Goal: Task Accomplishment & Management: Manage account settings

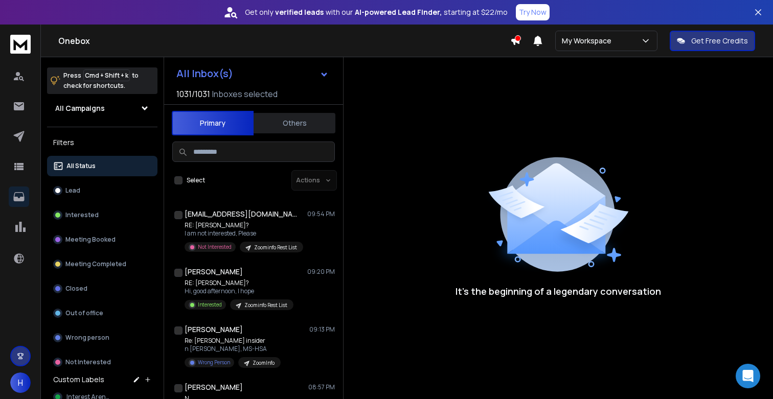
click at [290, 125] on button "Others" at bounding box center [294, 123] width 82 height 22
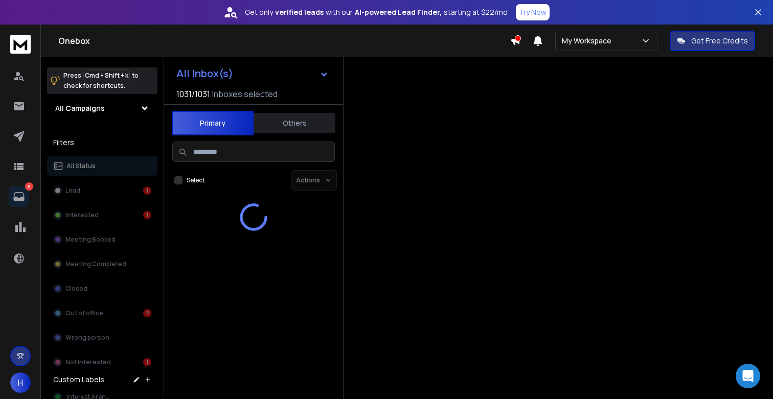
click at [232, 128] on button "Primary" at bounding box center [213, 123] width 82 height 25
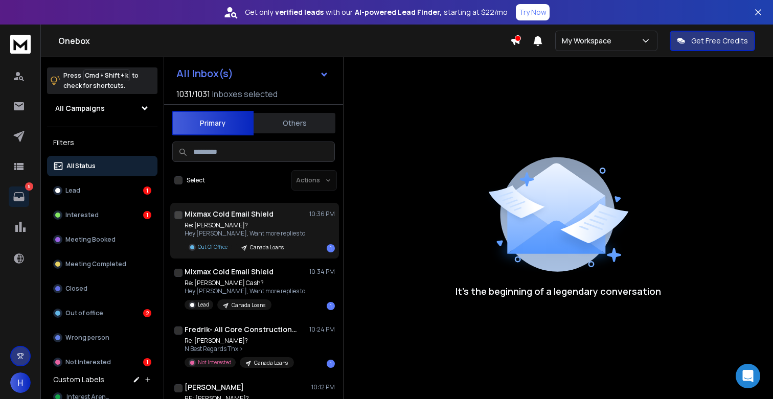
click at [249, 219] on h1 "Mixmax Cold Email Shield" at bounding box center [228, 214] width 89 height 10
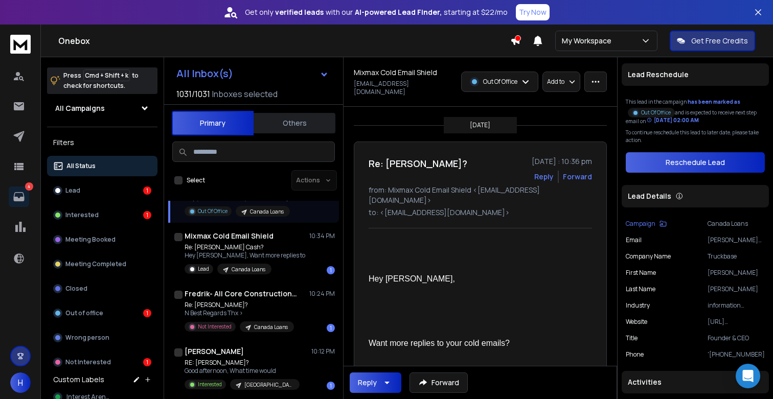
scroll to position [38, 0]
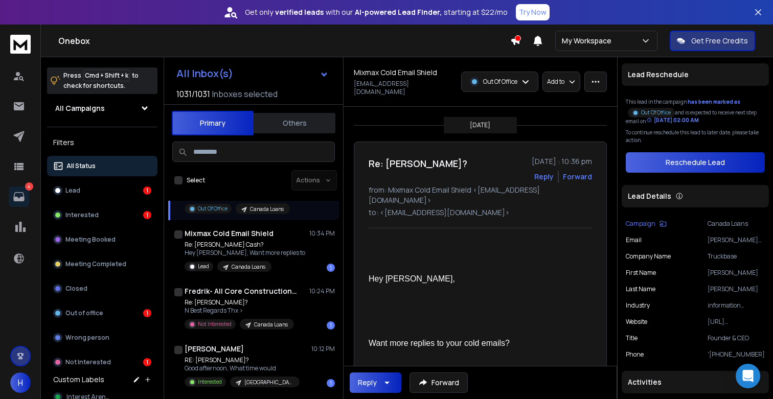
click at [224, 234] on h1 "Mixmax Cold Email Shield" at bounding box center [228, 233] width 89 height 10
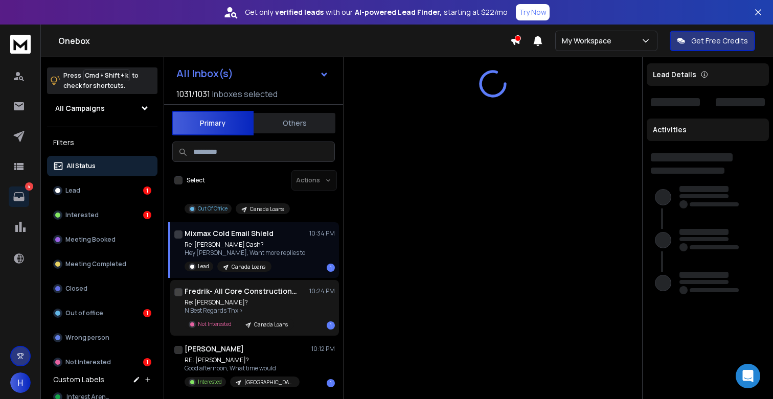
click at [224, 306] on p "Re: [PERSON_NAME]?" at bounding box center [238, 302] width 109 height 8
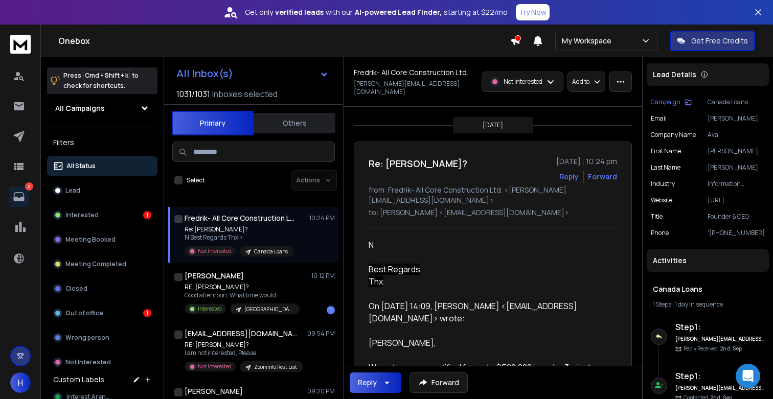
scroll to position [133, 0]
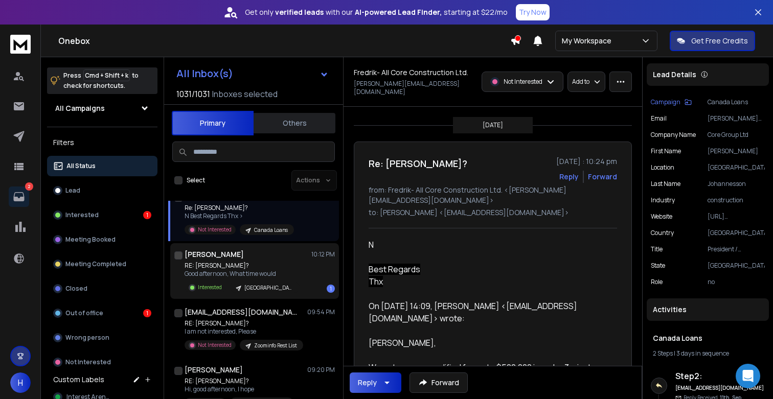
click at [238, 267] on p "RE: [PERSON_NAME]?" at bounding box center [241, 266] width 115 height 8
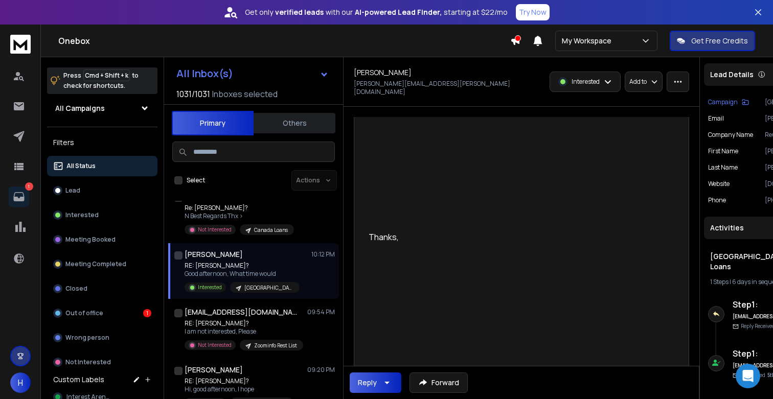
scroll to position [2185, 0]
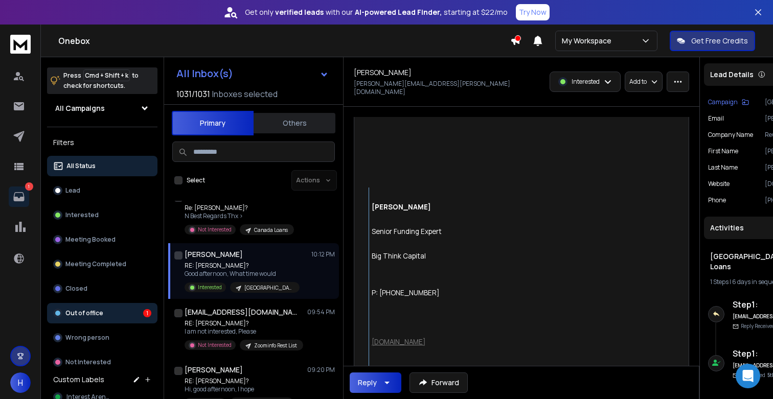
click at [121, 313] on button "Out of office 1" at bounding box center [102, 313] width 110 height 20
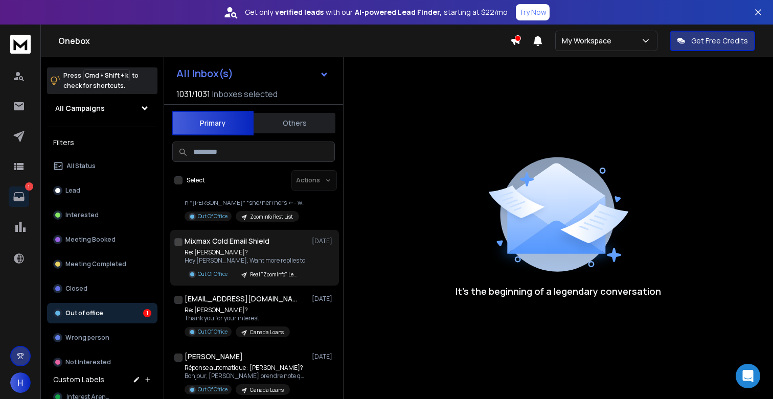
scroll to position [1271, 0]
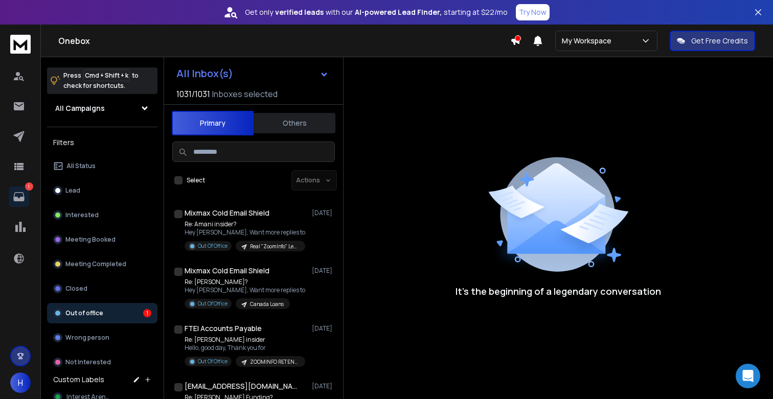
click at [294, 136] on div "Primary Others Select Actions Mixmax Cold Email Shield 10:36 PM Re: [PERSON_NAM…" at bounding box center [253, 304] width 179 height 383
click at [292, 134] on div "Primary Others Select Actions Mixmax Cold Email Shield 10:36 PM Re: [PERSON_NAM…" at bounding box center [253, 304] width 179 height 383
click at [290, 134] on button "Others" at bounding box center [294, 123] width 82 height 22
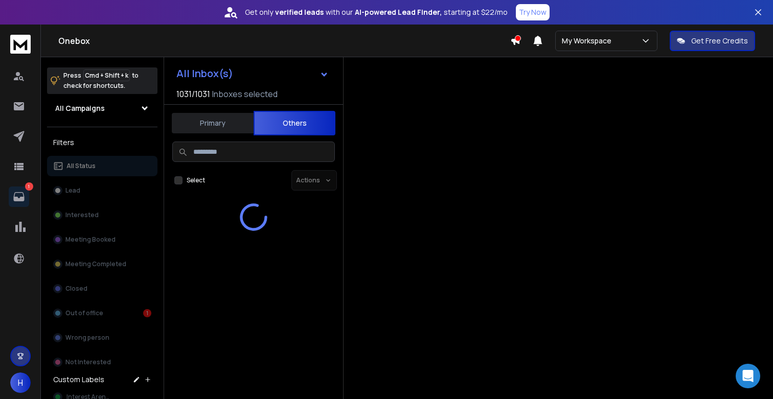
click at [243, 127] on button "Primary" at bounding box center [213, 123] width 82 height 22
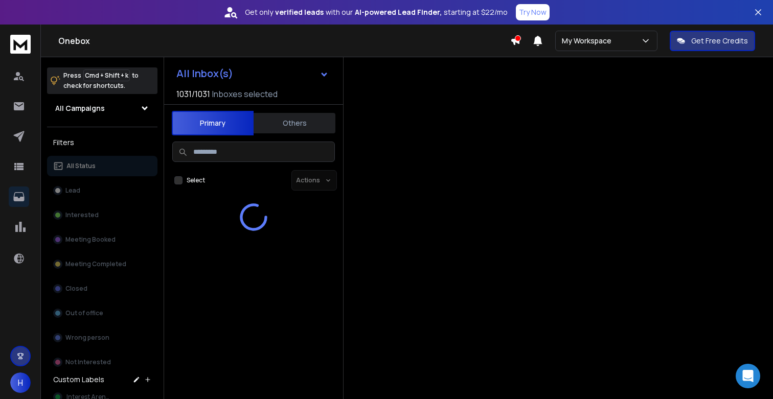
click at [243, 127] on button "Primary" at bounding box center [213, 123] width 82 height 25
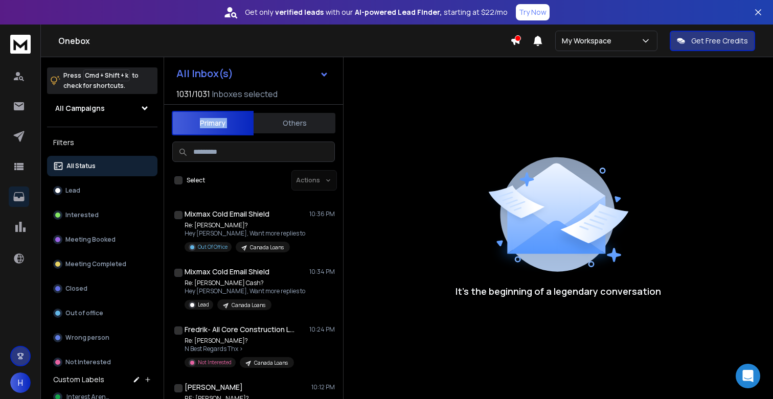
drag, startPoint x: 272, startPoint y: 106, endPoint x: 282, endPoint y: 123, distance: 19.2
click at [280, 121] on div "All Inbox(s) 1031 / 1031 Inboxes selected Primary Others Select Actions Mixmax …" at bounding box center [253, 256] width 179 height 399
click at [282, 123] on button "Others" at bounding box center [294, 123] width 82 height 22
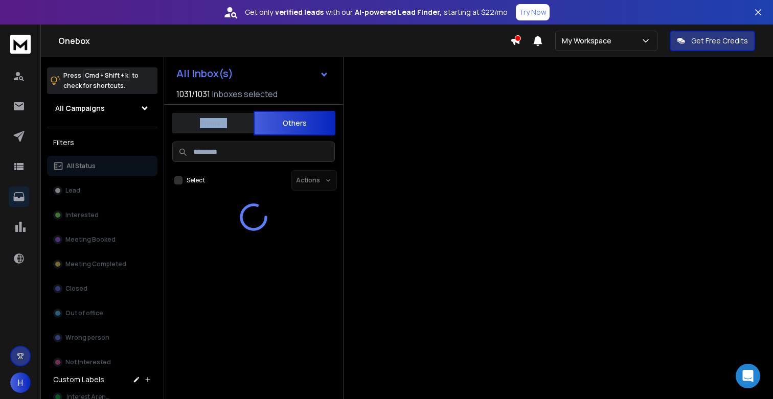
click at [282, 123] on button "Others" at bounding box center [294, 123] width 82 height 25
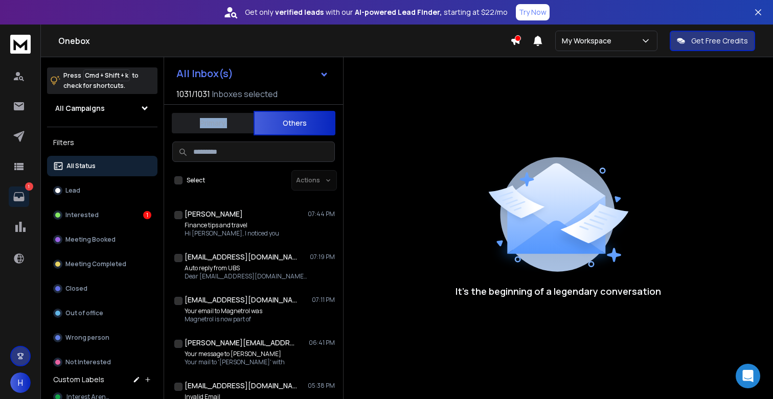
click at [225, 124] on button "Primary" at bounding box center [213, 123] width 82 height 22
drag, startPoint x: 225, startPoint y: 124, endPoint x: 232, endPoint y: 135, distance: 13.2
click at [225, 125] on button "Primary" at bounding box center [213, 123] width 82 height 22
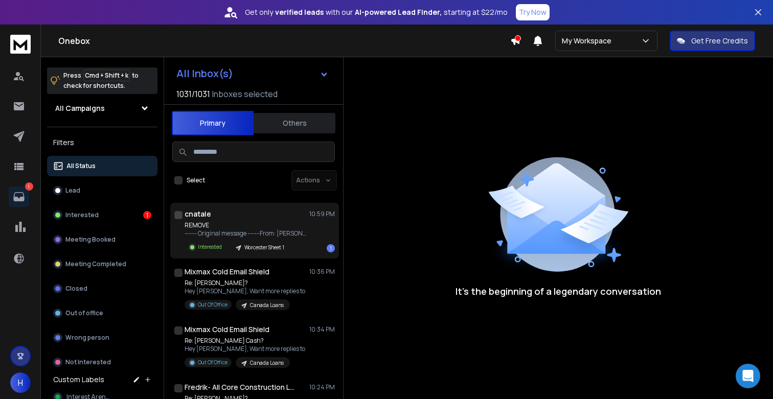
click at [277, 220] on div "cnatale 10:59 PM REMOVE -------- Original message --------From: [PERSON_NAME] I…" at bounding box center [259, 230] width 150 height 43
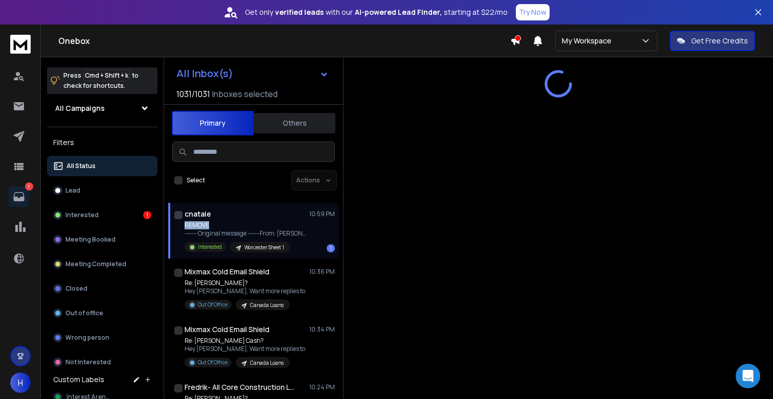
click at [277, 220] on div "cnatale 10:59 PM REMOVE -------- Original message --------From: [PERSON_NAME] I…" at bounding box center [259, 230] width 150 height 43
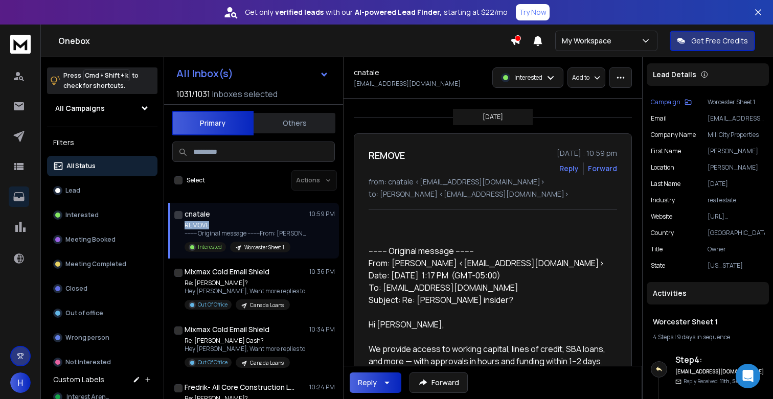
click at [298, 128] on button "Others" at bounding box center [294, 123] width 82 height 22
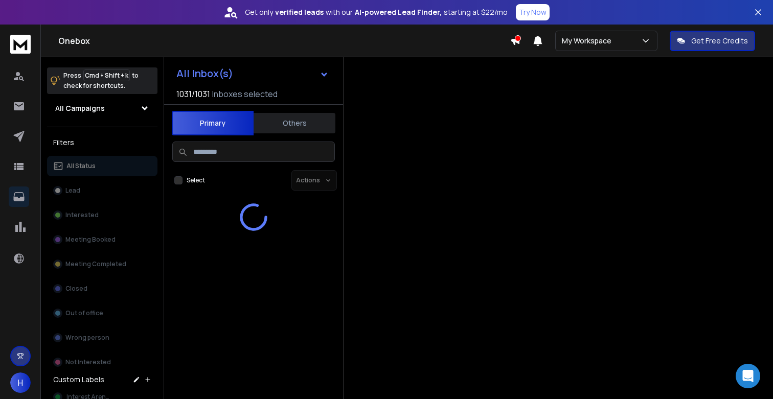
click at [224, 124] on button "Primary" at bounding box center [213, 123] width 82 height 25
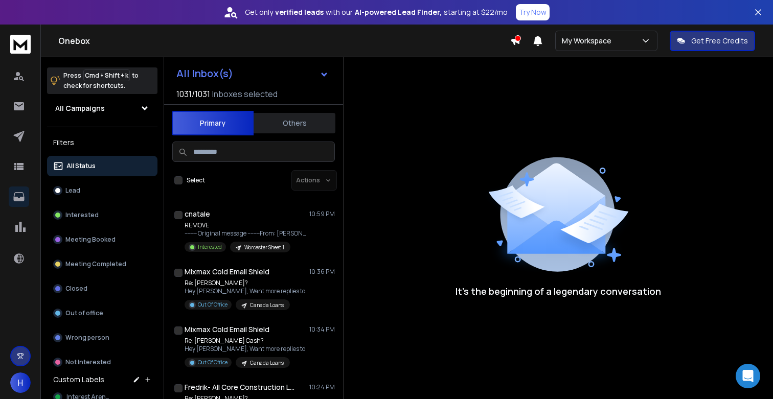
click at [302, 113] on button "Others" at bounding box center [294, 123] width 82 height 22
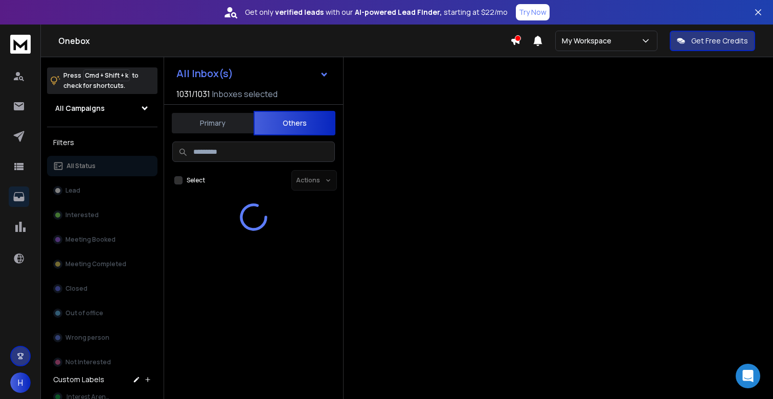
click at [300, 115] on button "Others" at bounding box center [294, 123] width 82 height 25
click at [300, 118] on button "Others" at bounding box center [294, 123] width 82 height 25
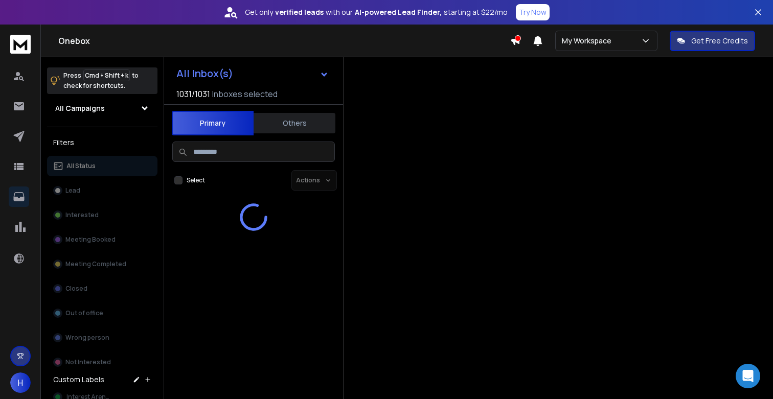
click at [235, 121] on button "Primary" at bounding box center [213, 123] width 82 height 25
